Goal: Find specific page/section: Find specific page/section

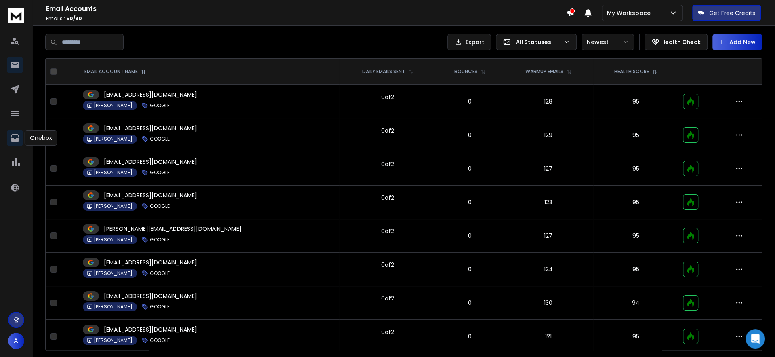
click at [18, 137] on icon at bounding box center [15, 138] width 10 height 10
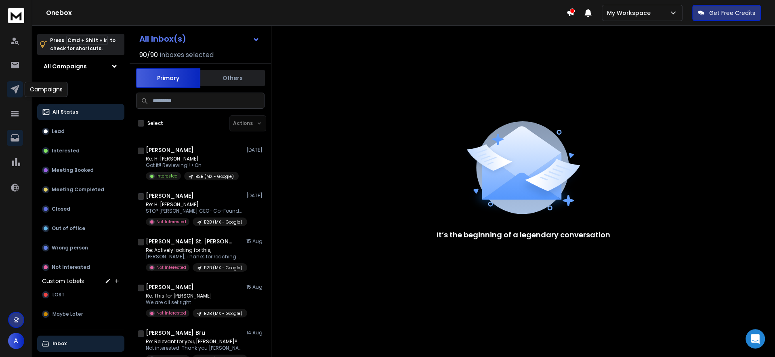
click at [15, 90] on icon at bounding box center [15, 89] width 8 height 8
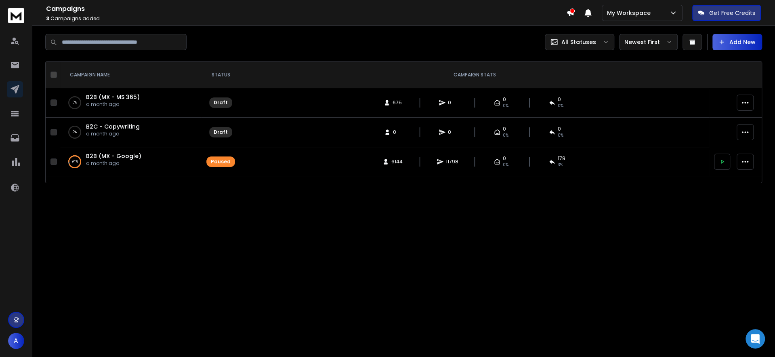
click at [724, 162] on icon at bounding box center [722, 161] width 7 height 7
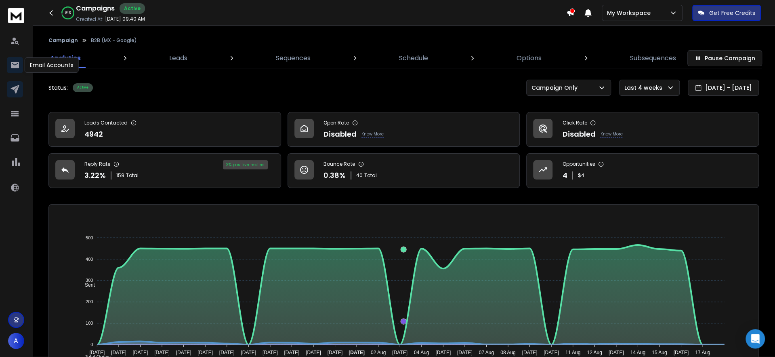
drag, startPoint x: 10, startPoint y: 65, endPoint x: 9, endPoint y: 70, distance: 4.9
click at [9, 65] on link at bounding box center [15, 65] width 16 height 16
